Goal: Transaction & Acquisition: Subscribe to service/newsletter

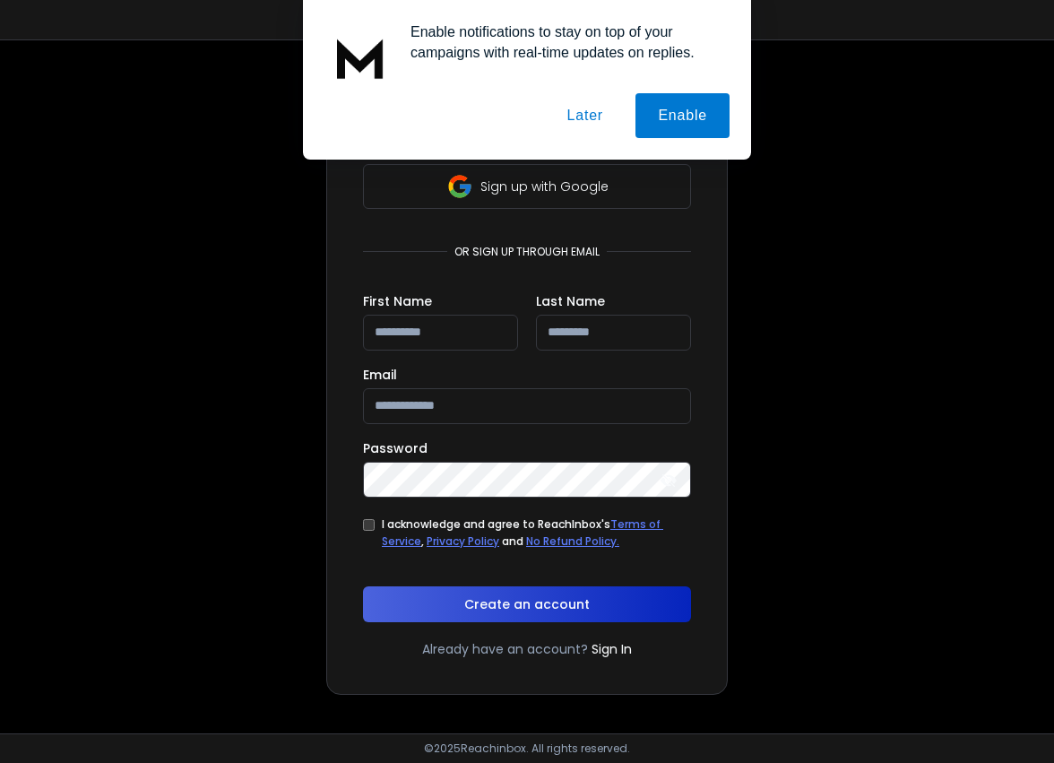
click at [595, 115] on button "Later" at bounding box center [584, 115] width 81 height 45
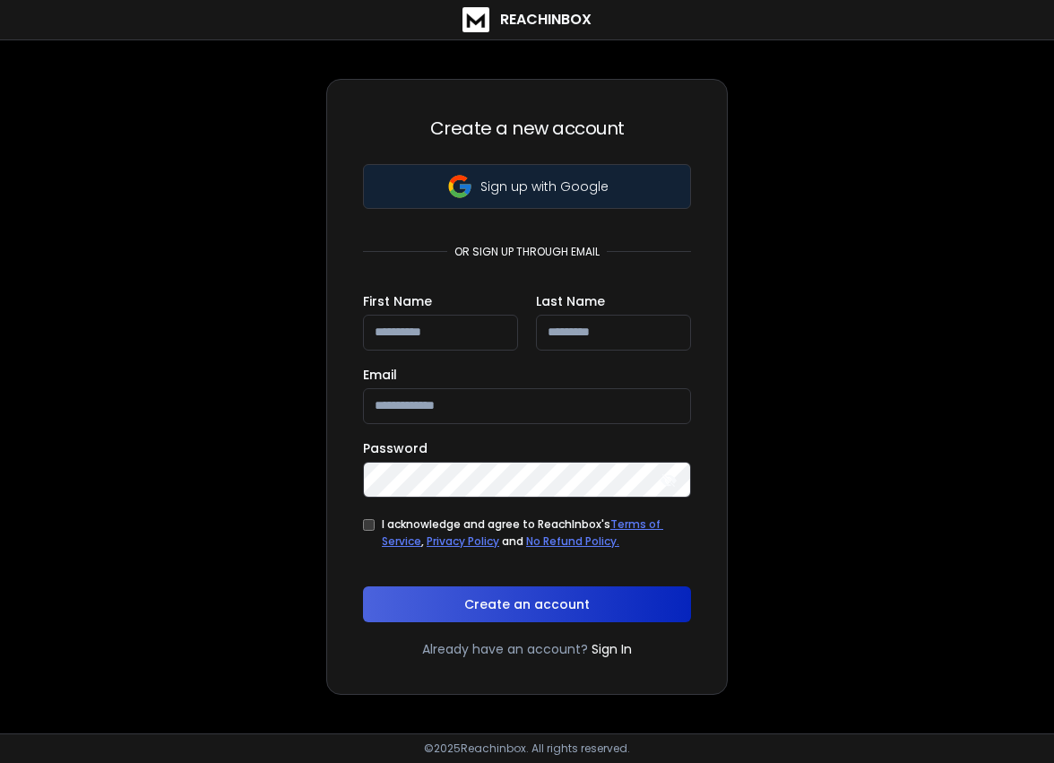
click at [556, 191] on p "Sign up with Google" at bounding box center [544, 186] width 128 height 18
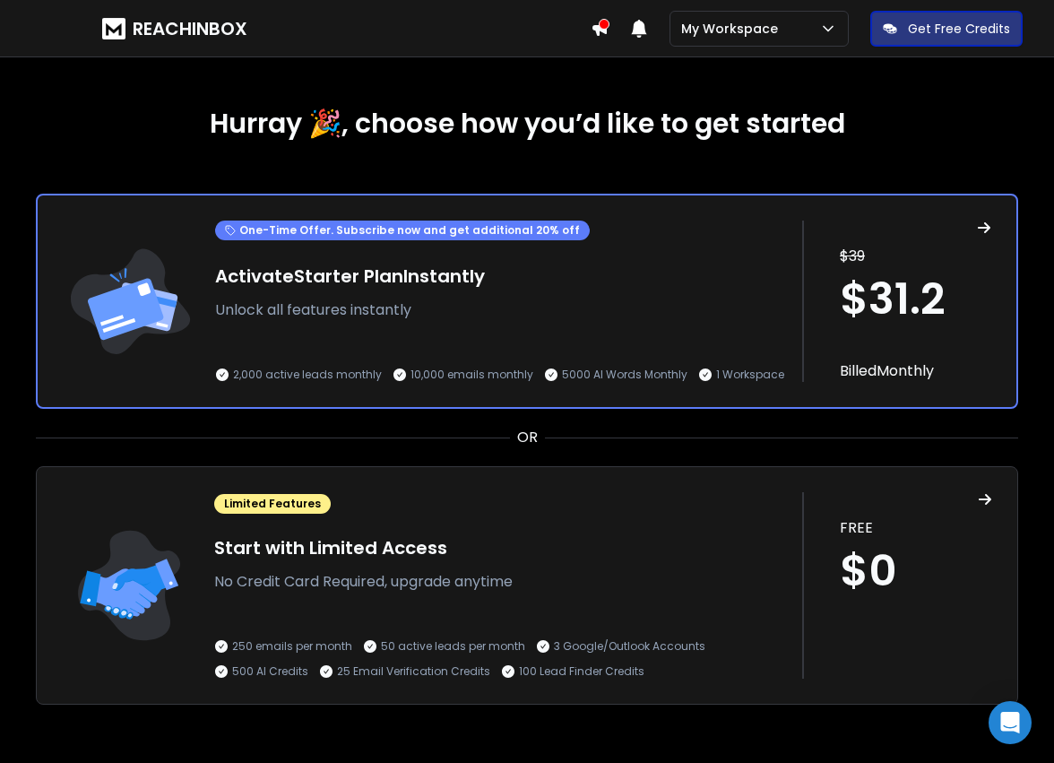
click at [540, 273] on h1 "Activate Starter Plan Instantly" at bounding box center [499, 275] width 569 height 25
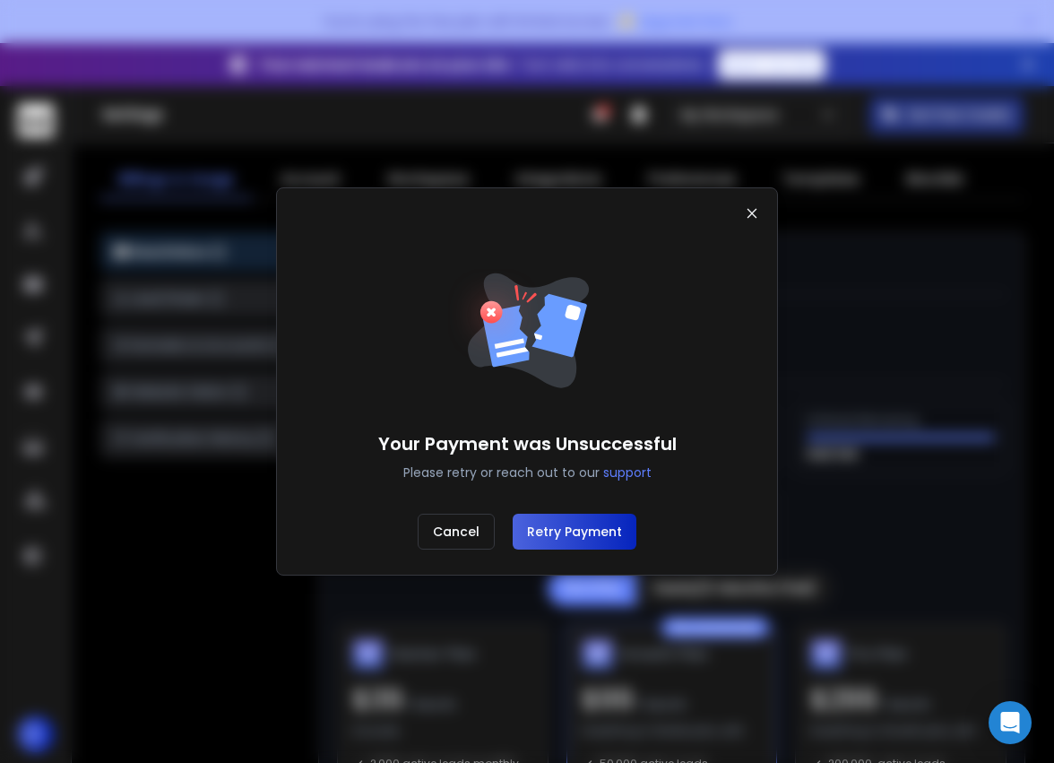
click at [580, 538] on button "Retry Payment" at bounding box center [575, 532] width 124 height 36
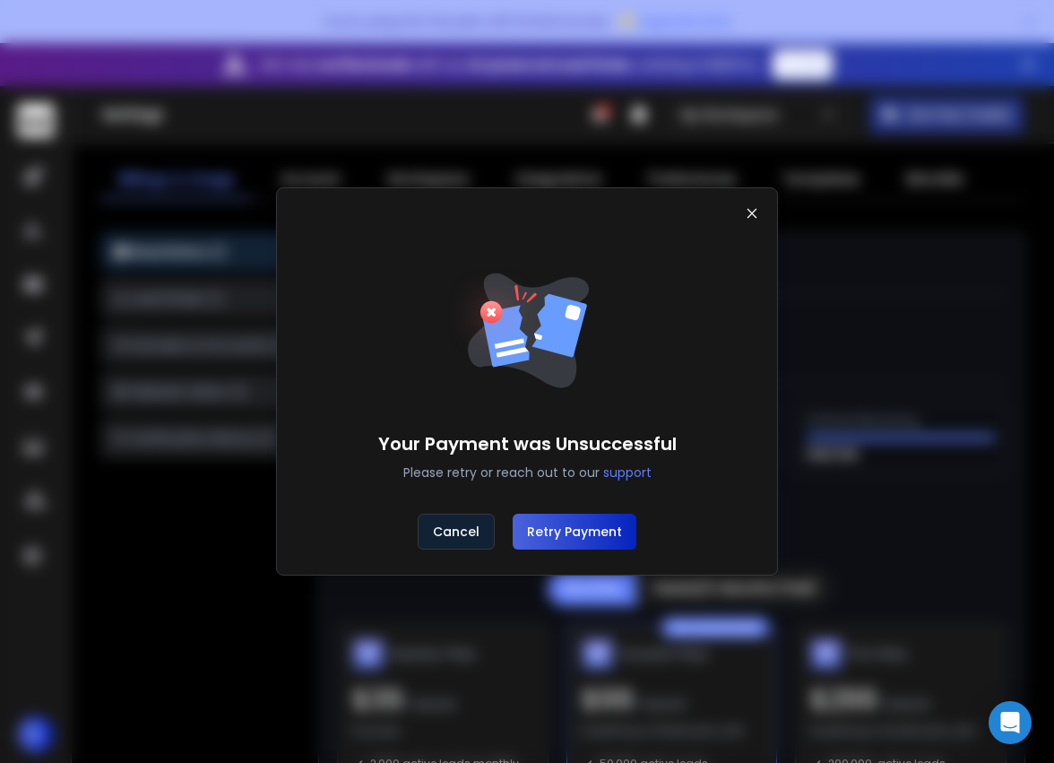
click at [462, 533] on button "Cancel" at bounding box center [456, 532] width 77 height 36
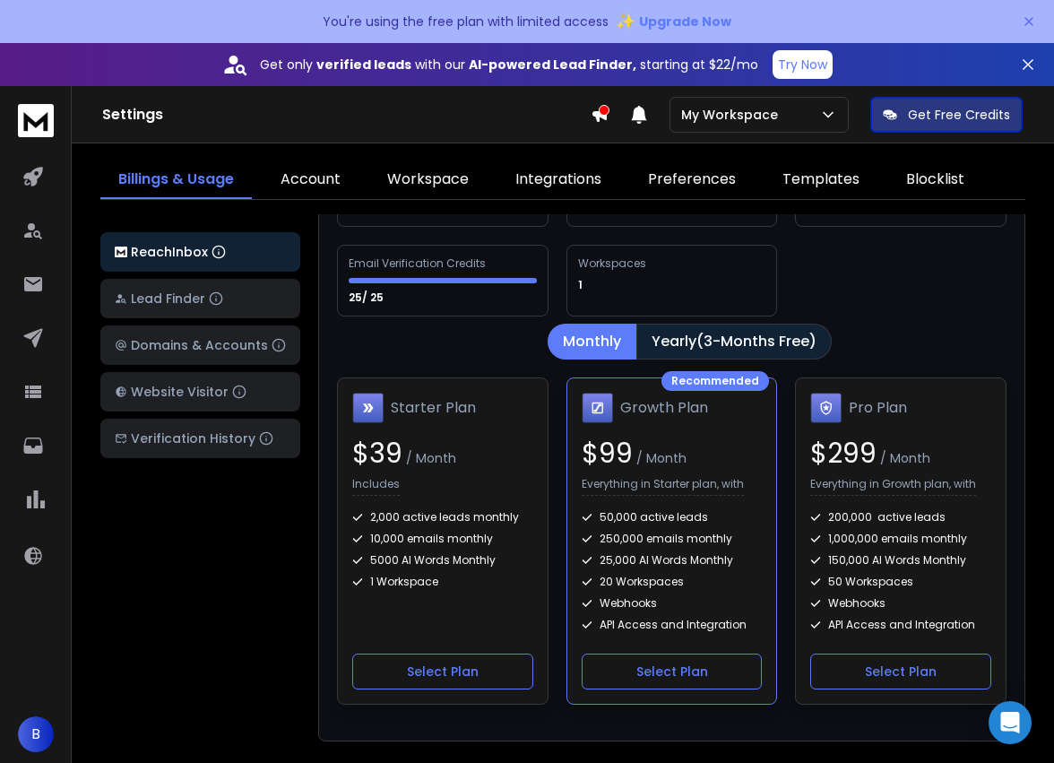
scroll to position [246, 0]
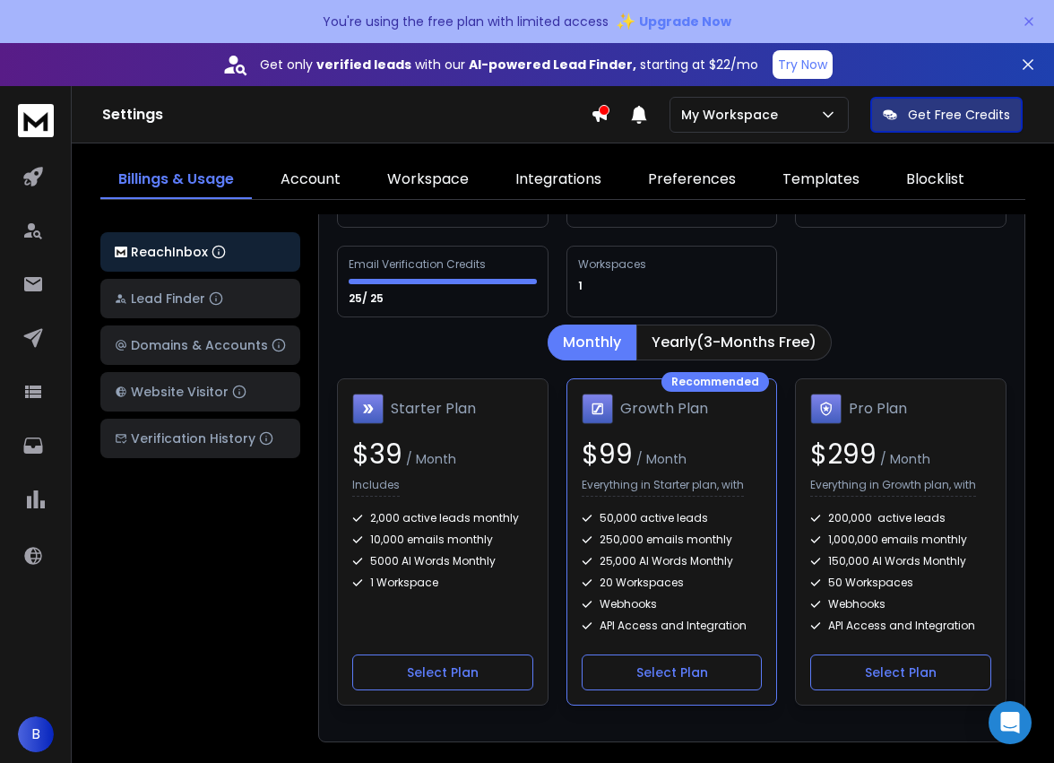
click at [458, 583] on div "1 Workspace" at bounding box center [442, 582] width 181 height 14
click at [455, 665] on button "Select Plan" at bounding box center [442, 672] width 181 height 36
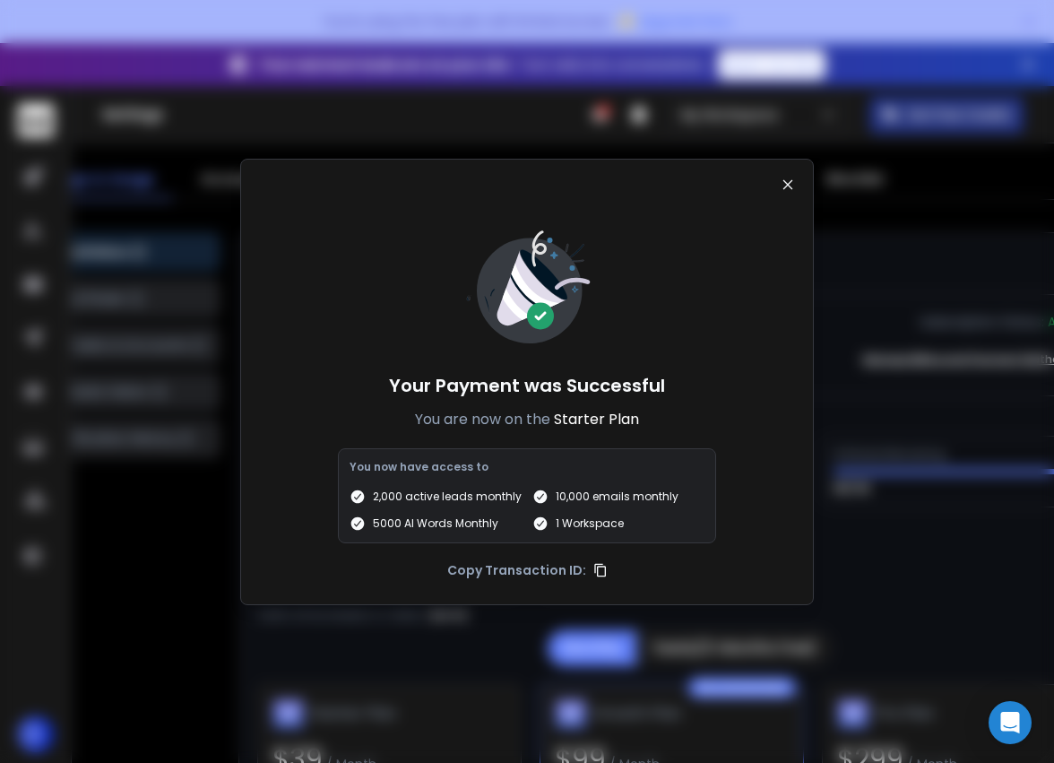
click at [783, 194] on div "Your Payment was Successful You are now on the Starter Plan You now have access…" at bounding box center [527, 382] width 522 height 394
click at [784, 187] on icon at bounding box center [788, 184] width 10 height 10
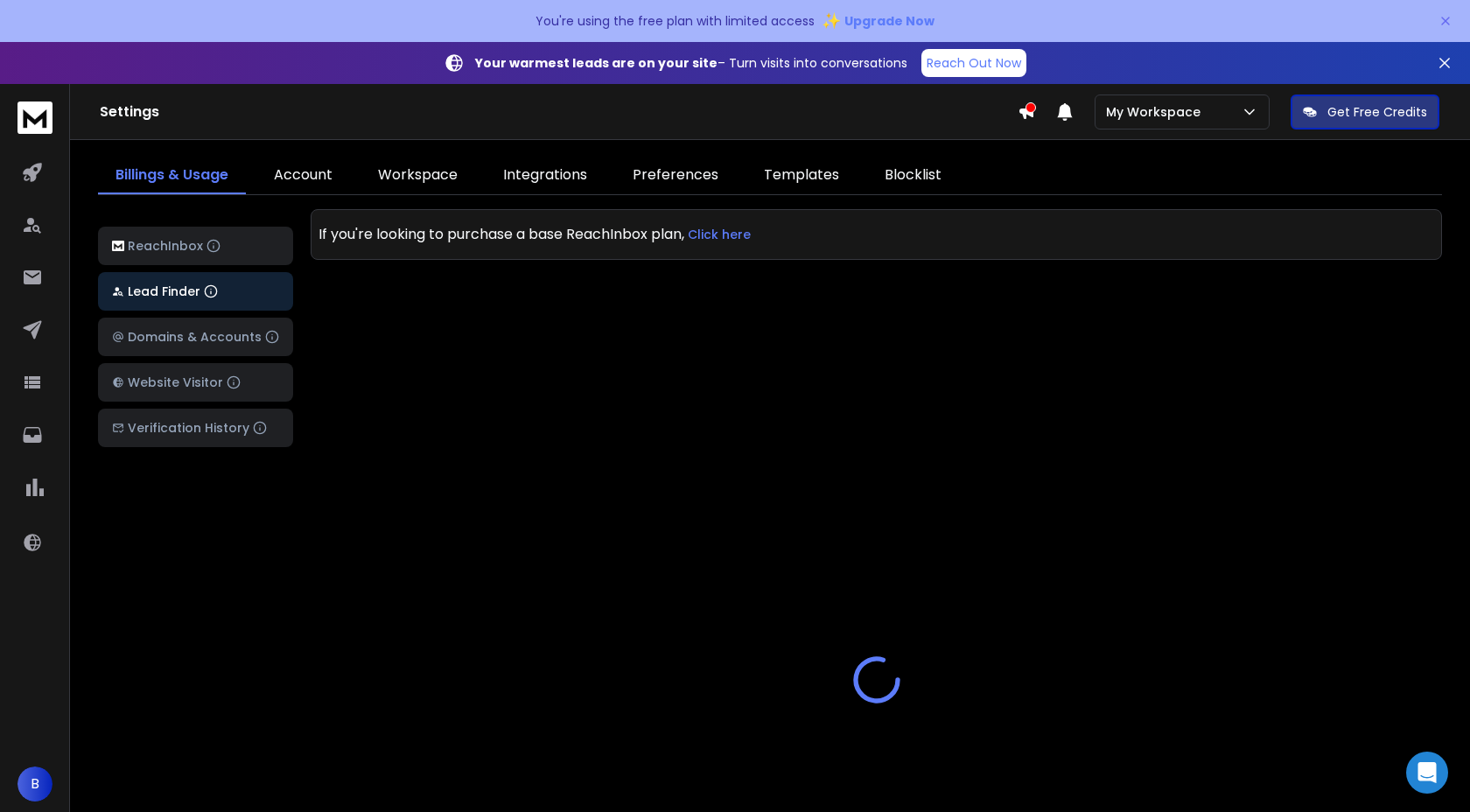
click at [175, 296] on button "Lead Finder" at bounding box center [195, 291] width 195 height 38
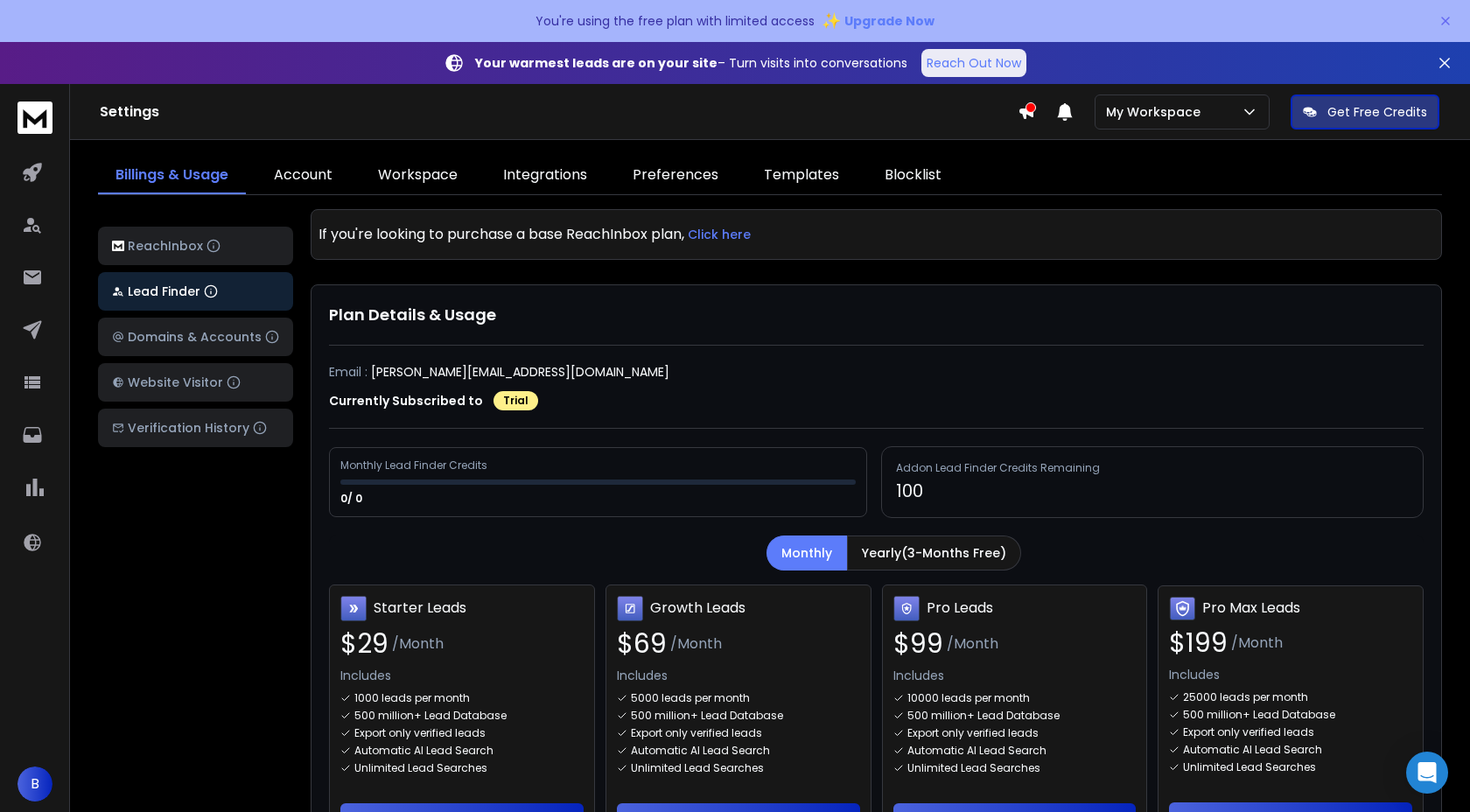
click at [973, 66] on p "Reach Out Now" at bounding box center [973, 63] width 95 height 18
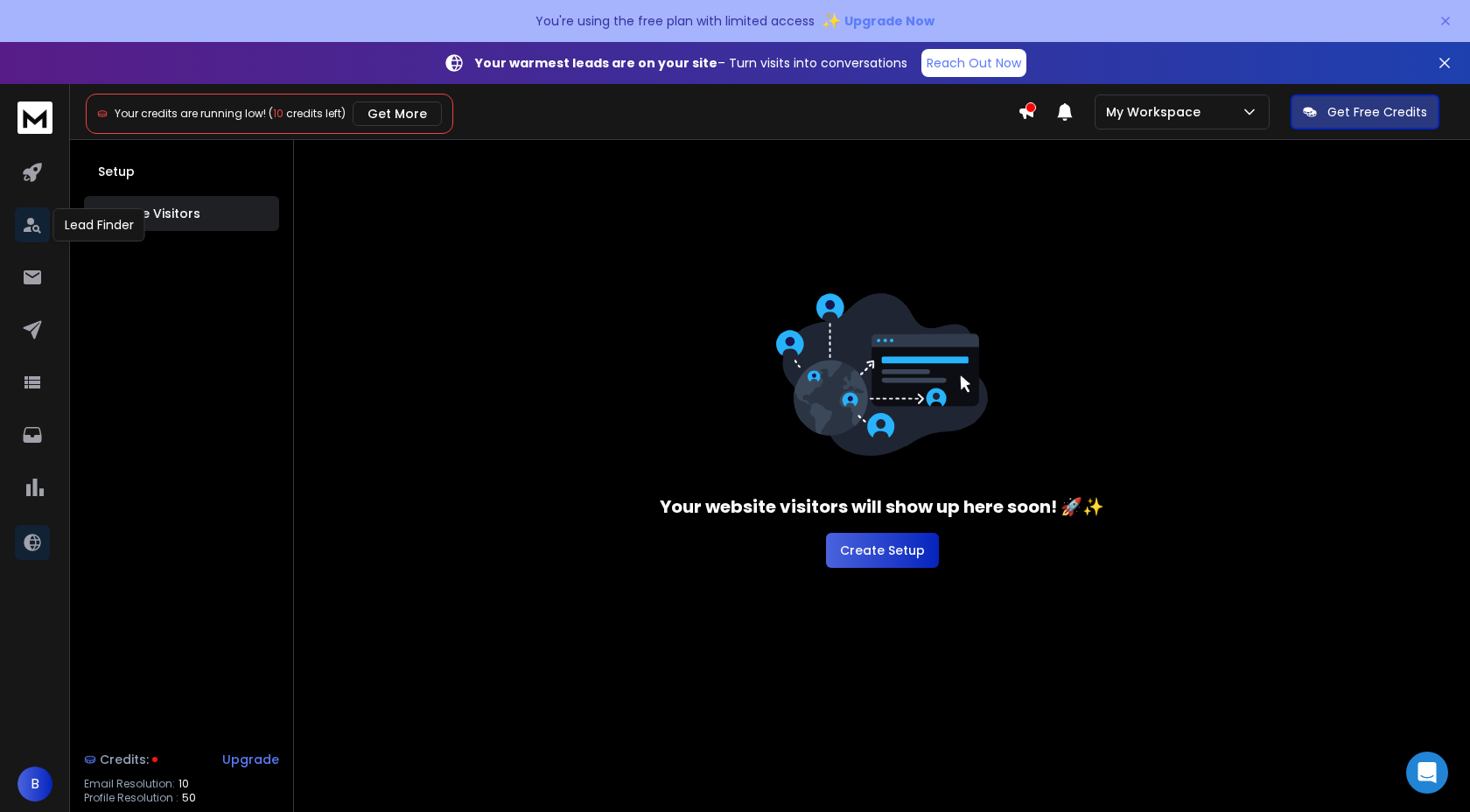
click at [34, 238] on link at bounding box center [32, 224] width 35 height 35
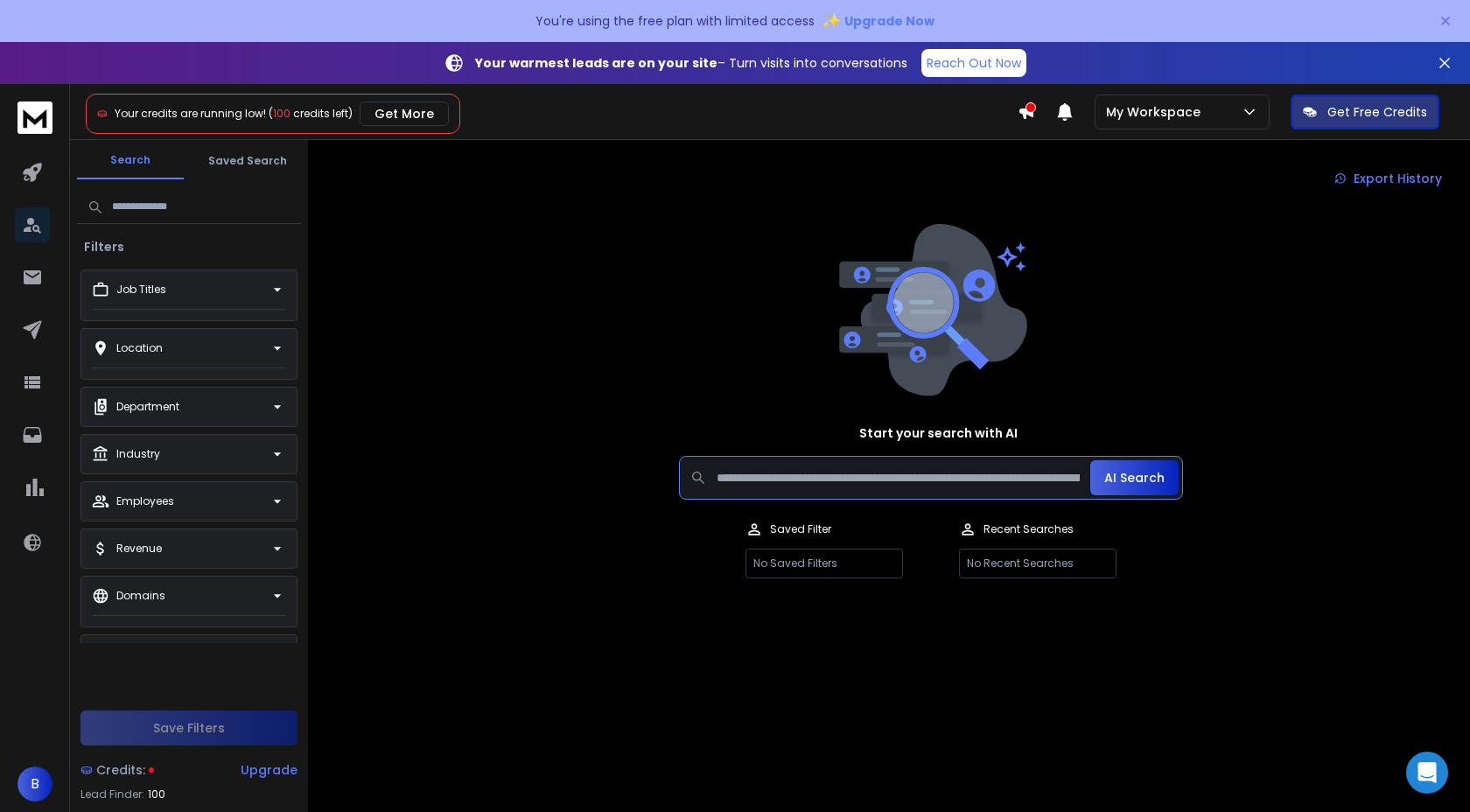
click at [818, 480] on textarea at bounding box center [898, 477] width 363 height 35
click at [220, 451] on div "Industry" at bounding box center [188, 454] width 194 height 18
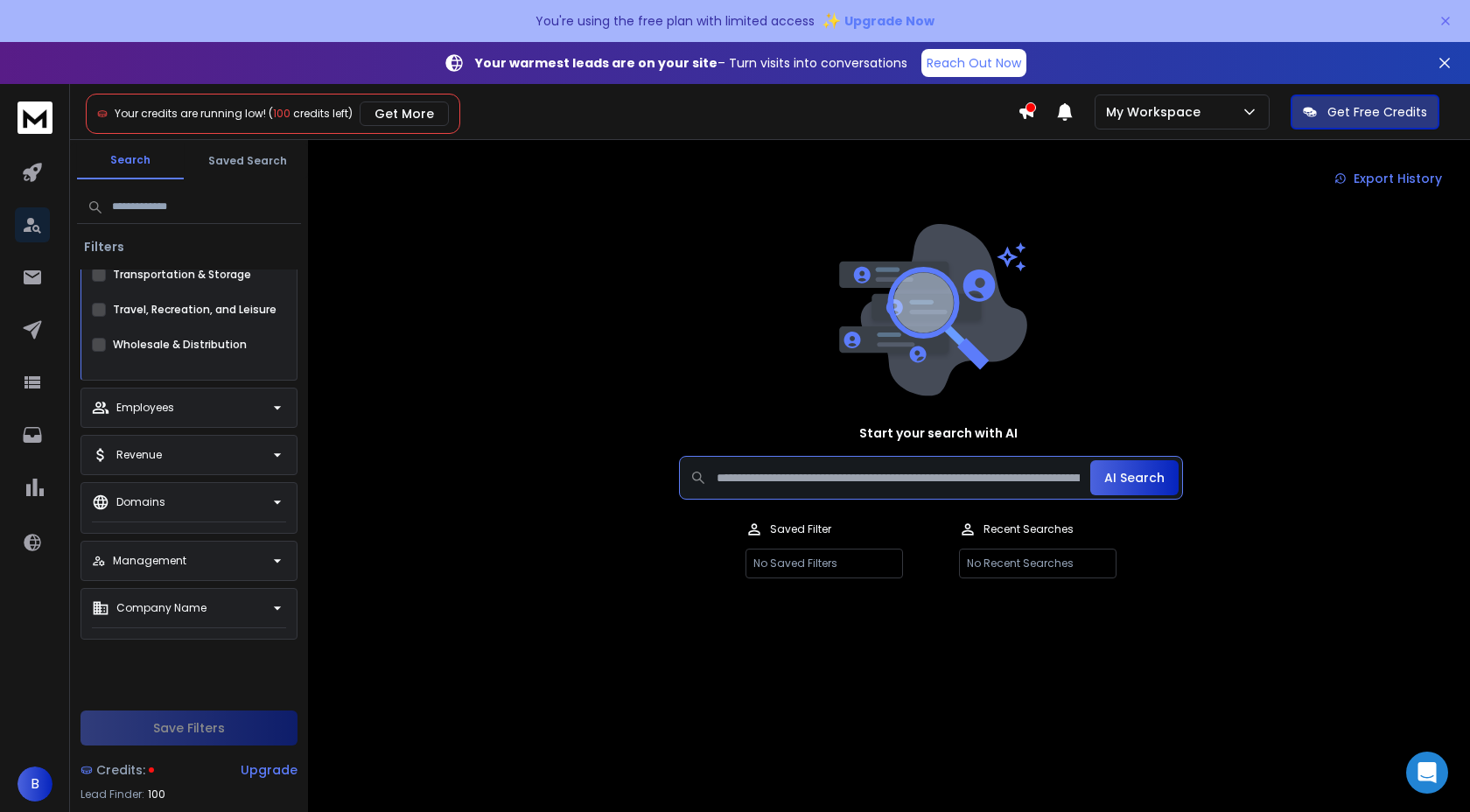
scroll to position [883, 0]
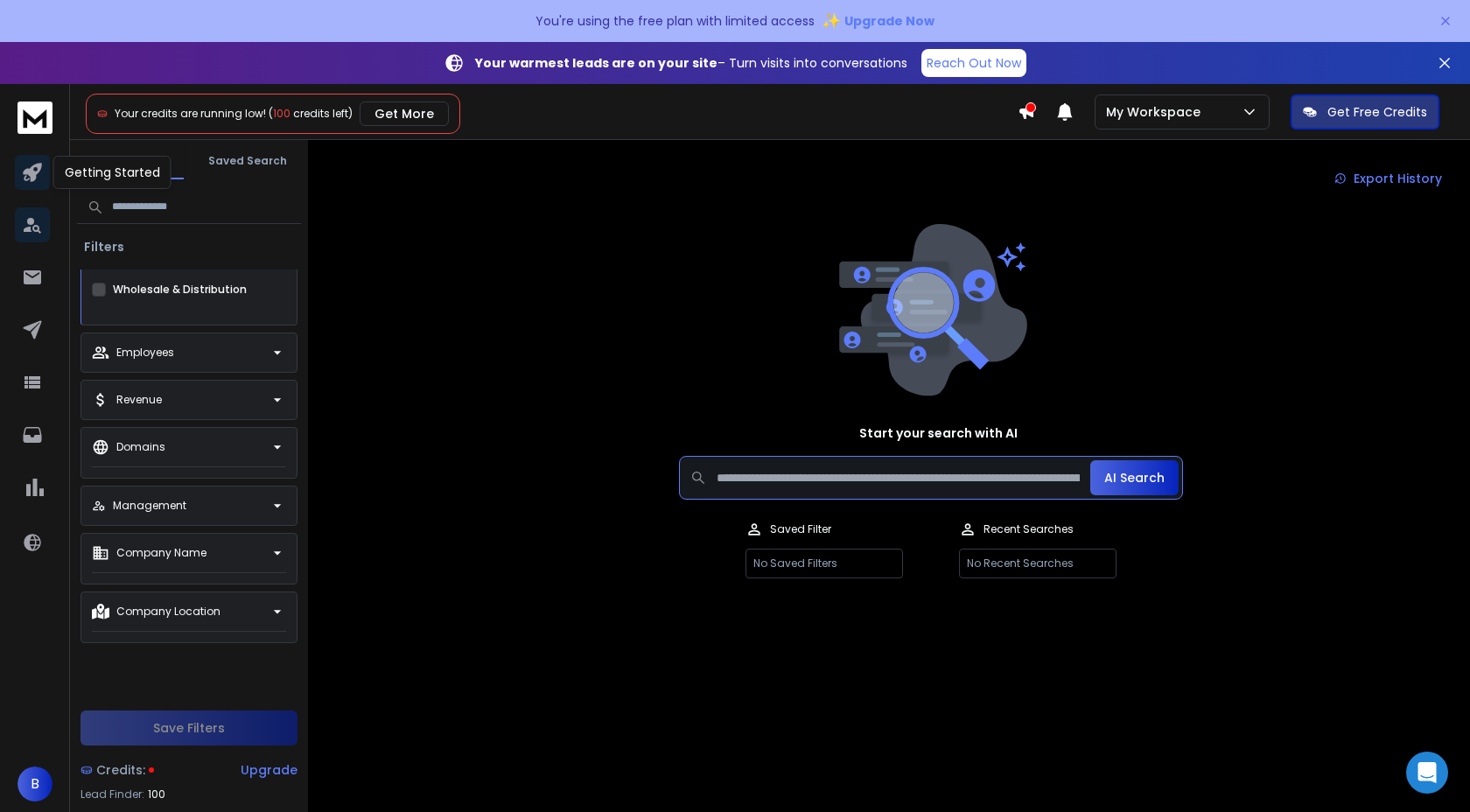
click at [29, 162] on icon at bounding box center [32, 173] width 21 height 21
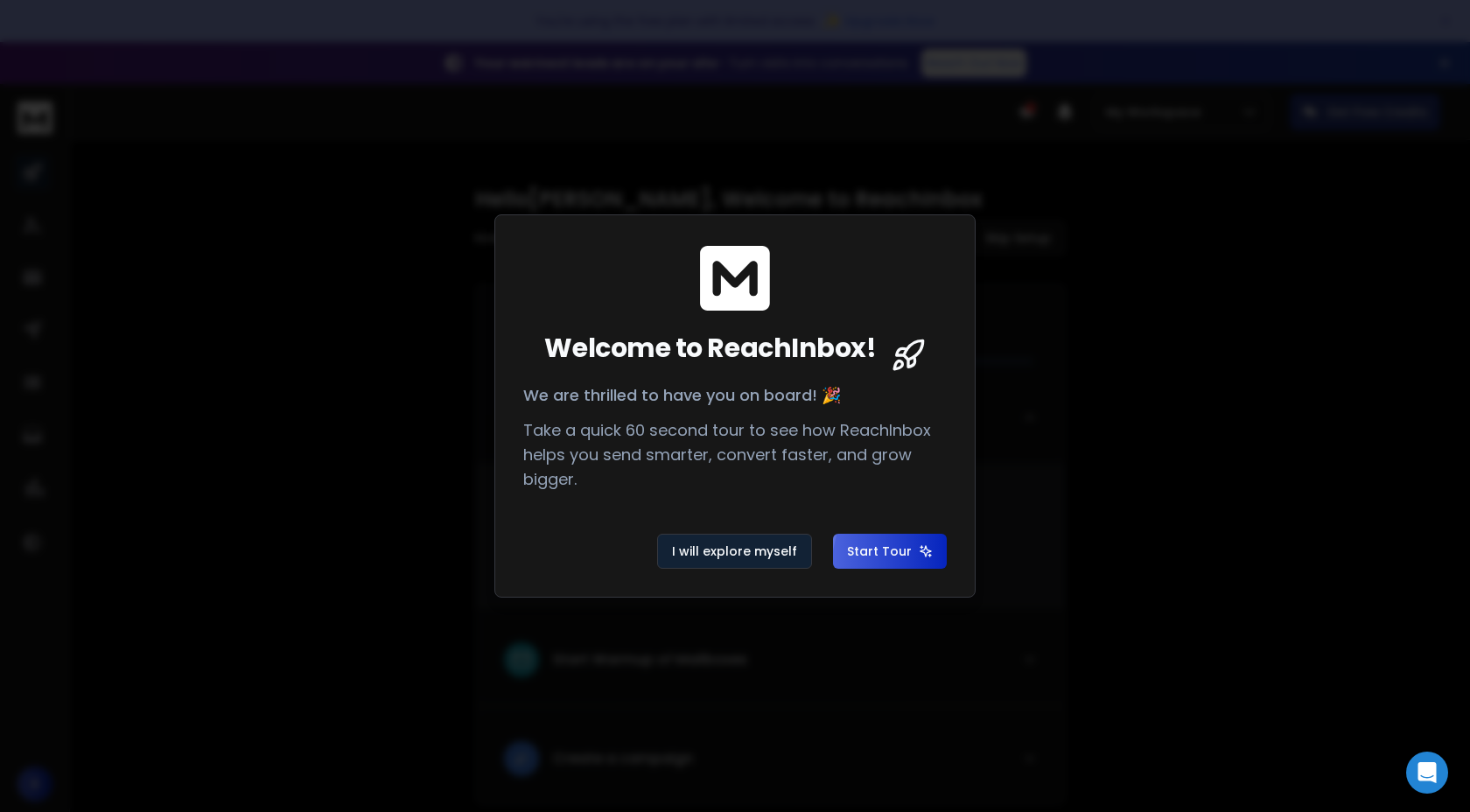
click at [746, 566] on button "I will explore myself" at bounding box center [734, 551] width 155 height 35
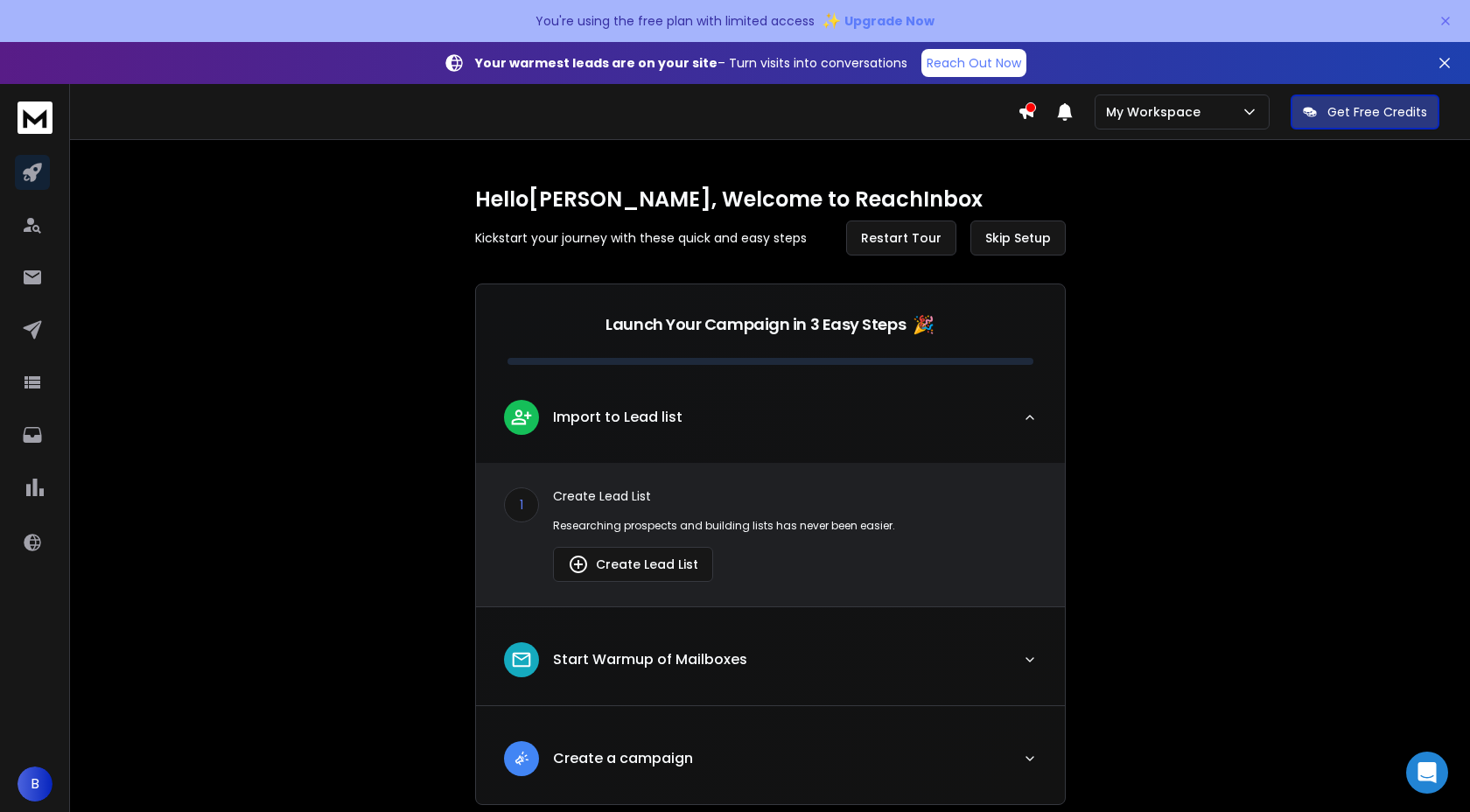
scroll to position [38, 0]
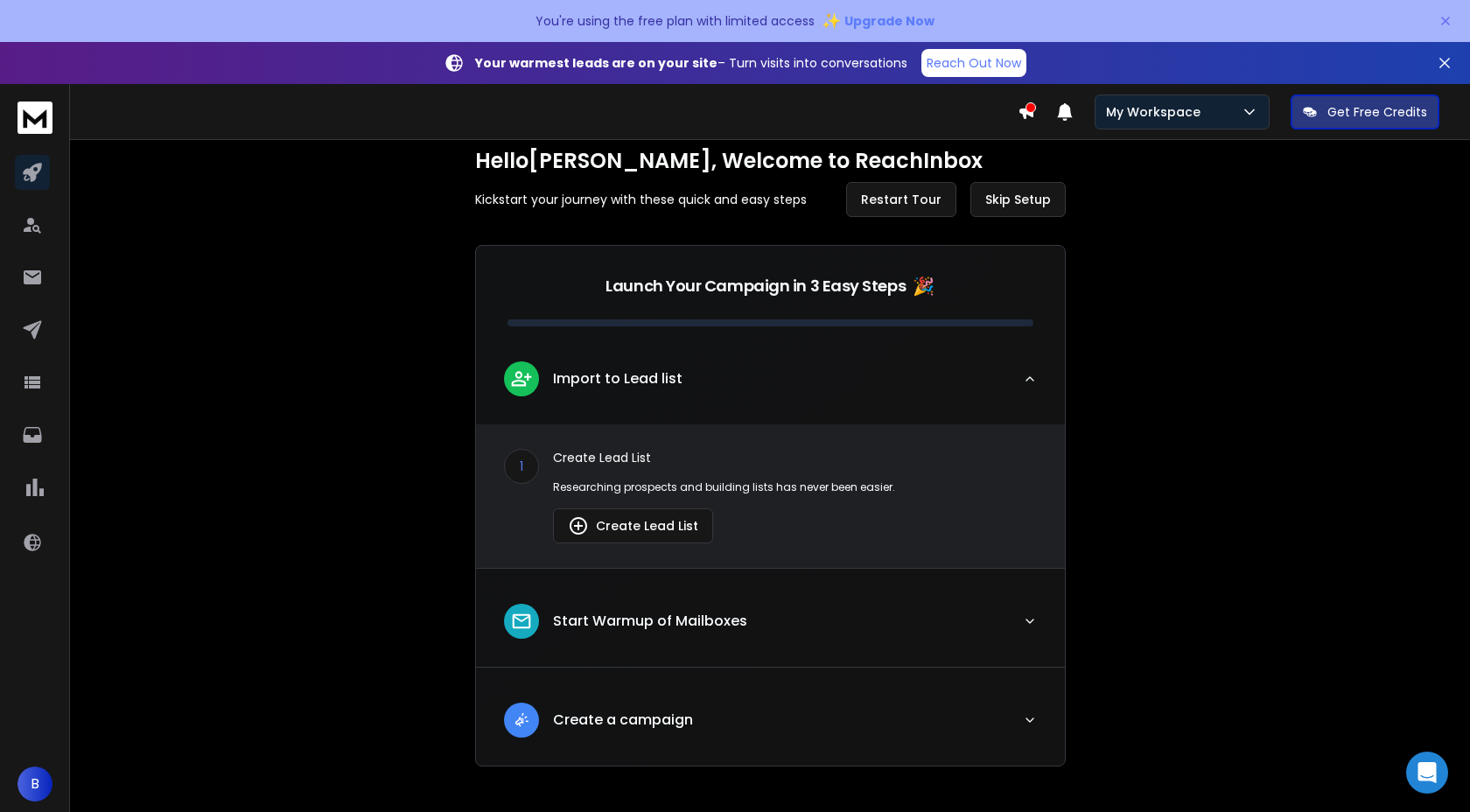
click at [1028, 123] on button "My Workspace" at bounding box center [1181, 112] width 175 height 35
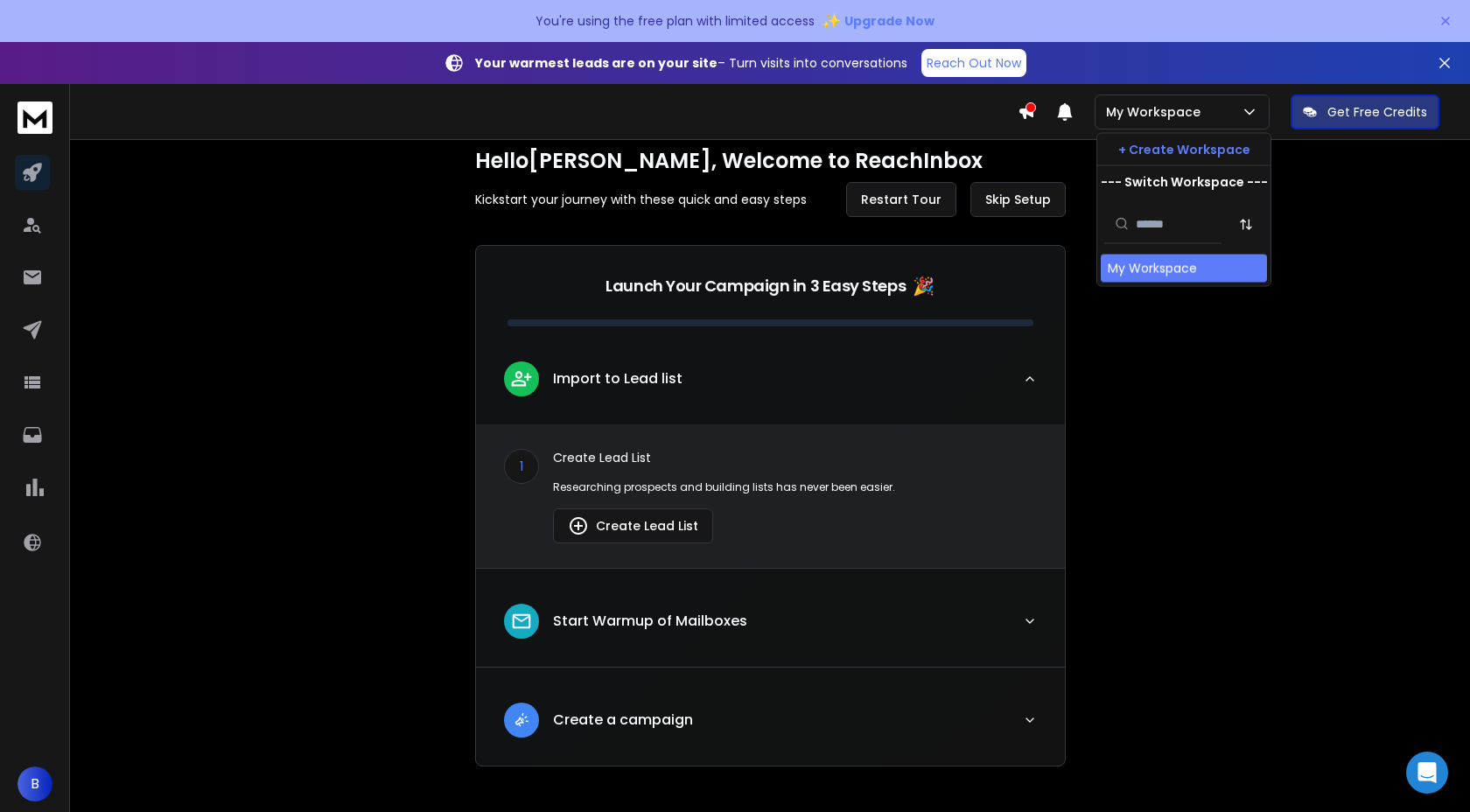
click at [681, 615] on p "Start Warmup of Mailboxes" at bounding box center [649, 622] width 194 height 21
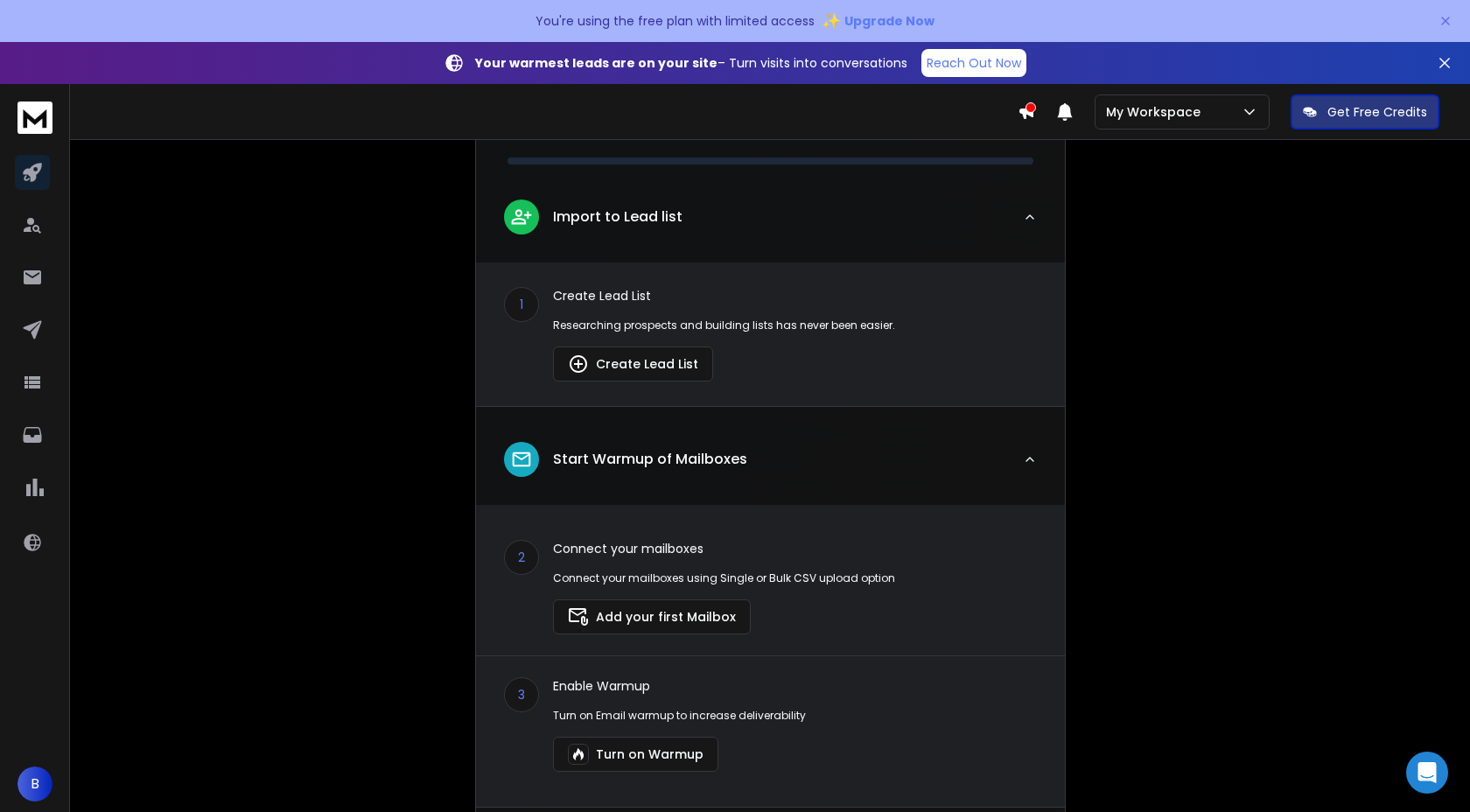
scroll to position [203, 0]
